Goal: Check status

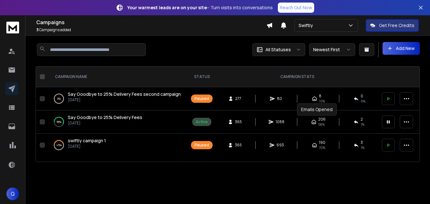
click at [311, 120] on icon at bounding box center [314, 122] width 6 height 6
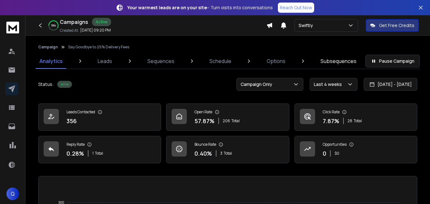
click at [339, 64] on p "Subsequences" at bounding box center [338, 61] width 36 height 8
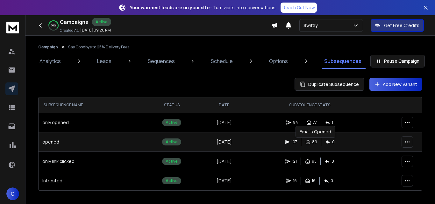
click at [311, 144] on icon at bounding box center [308, 142] width 6 height 6
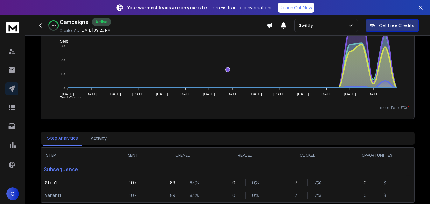
scroll to position [157, 0]
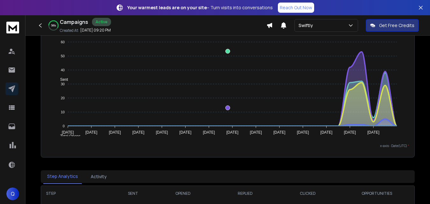
drag, startPoint x: 358, startPoint y: 90, endPoint x: 214, endPoint y: -27, distance: 185.6
